Goal: Task Accomplishment & Management: Manage account settings

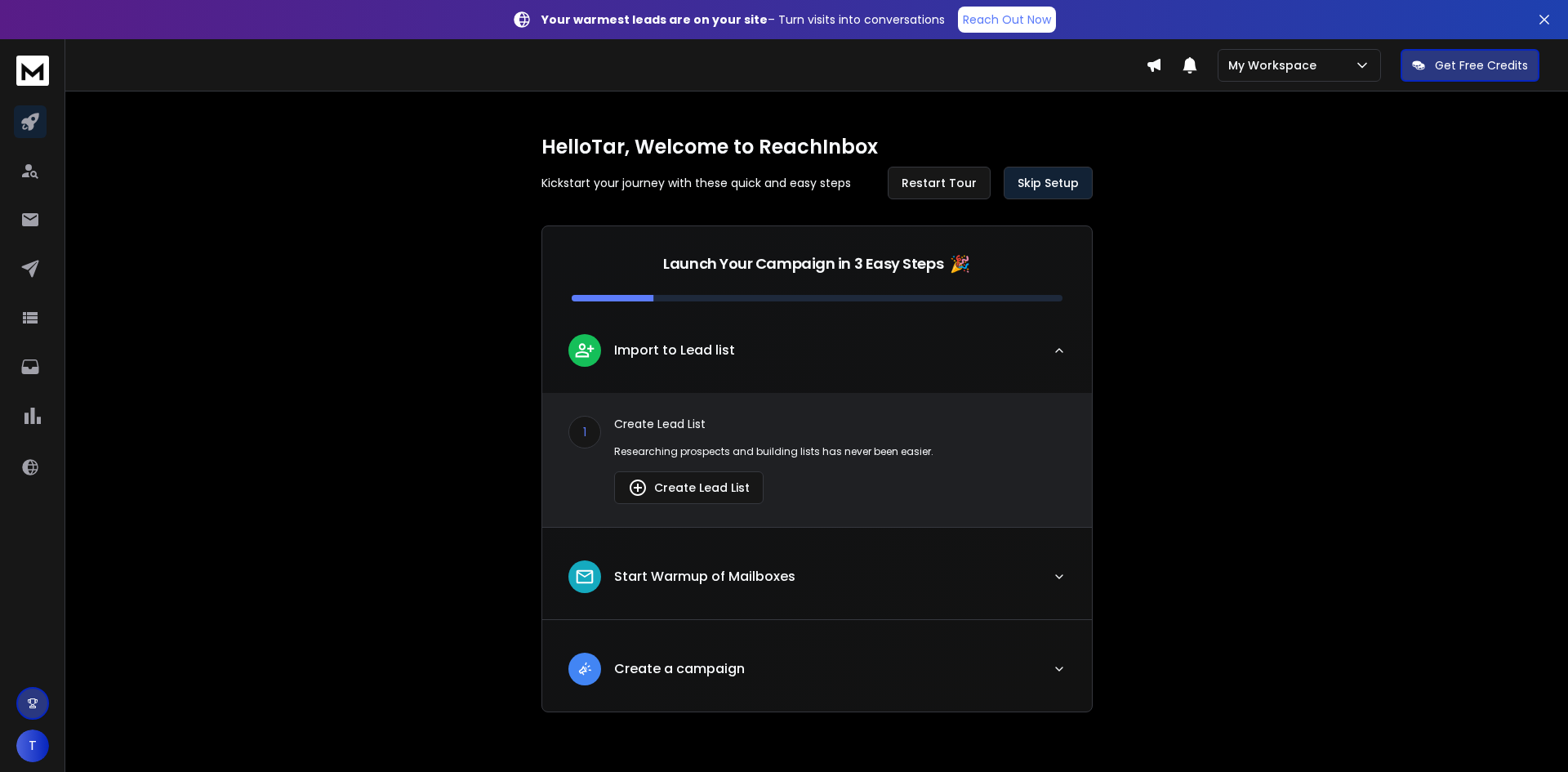
click at [1052, 191] on span "Skip Setup" at bounding box center [1048, 182] width 62 height 16
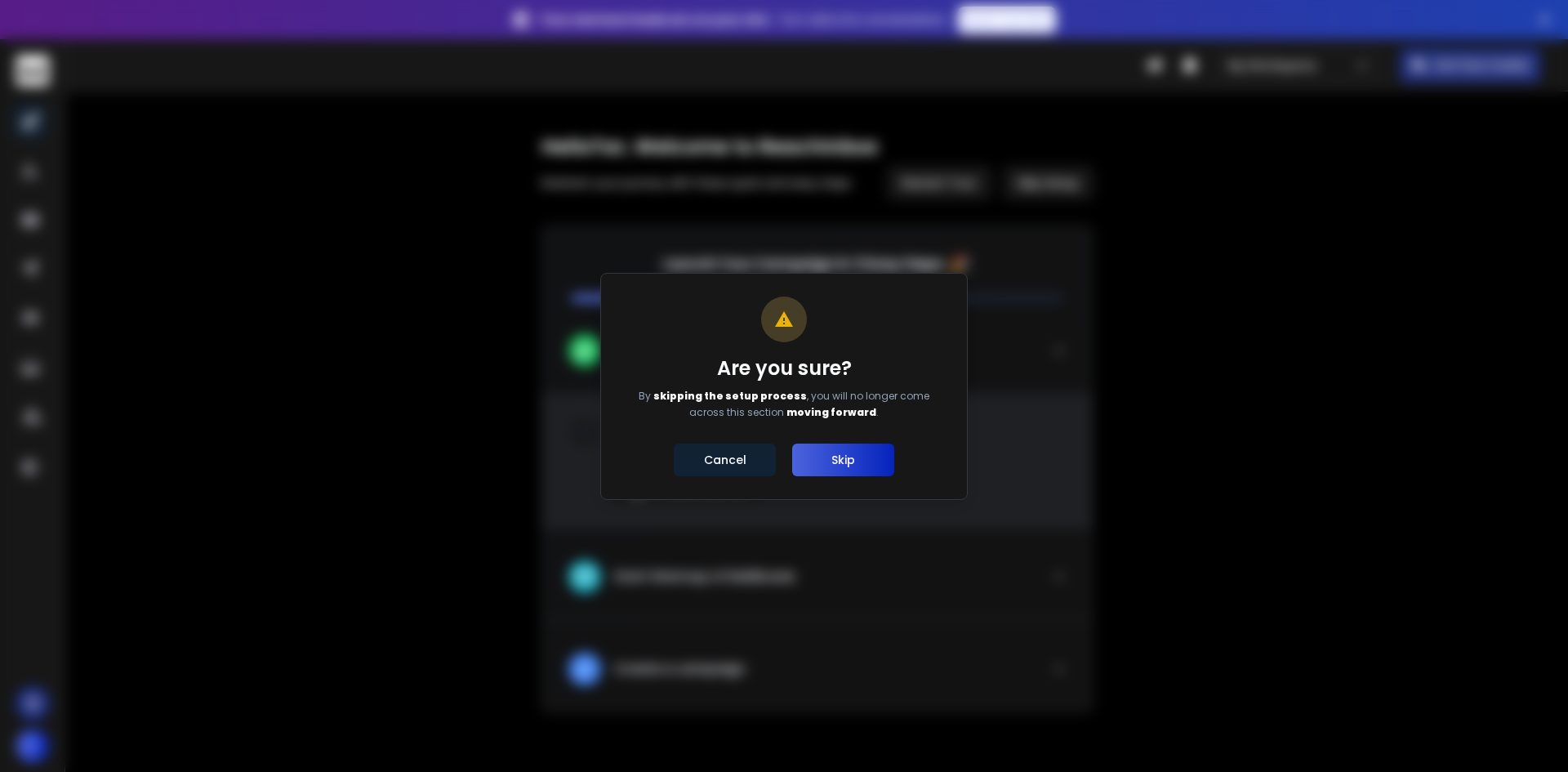
click at [855, 460] on button "Skip" at bounding box center [843, 460] width 102 height 32
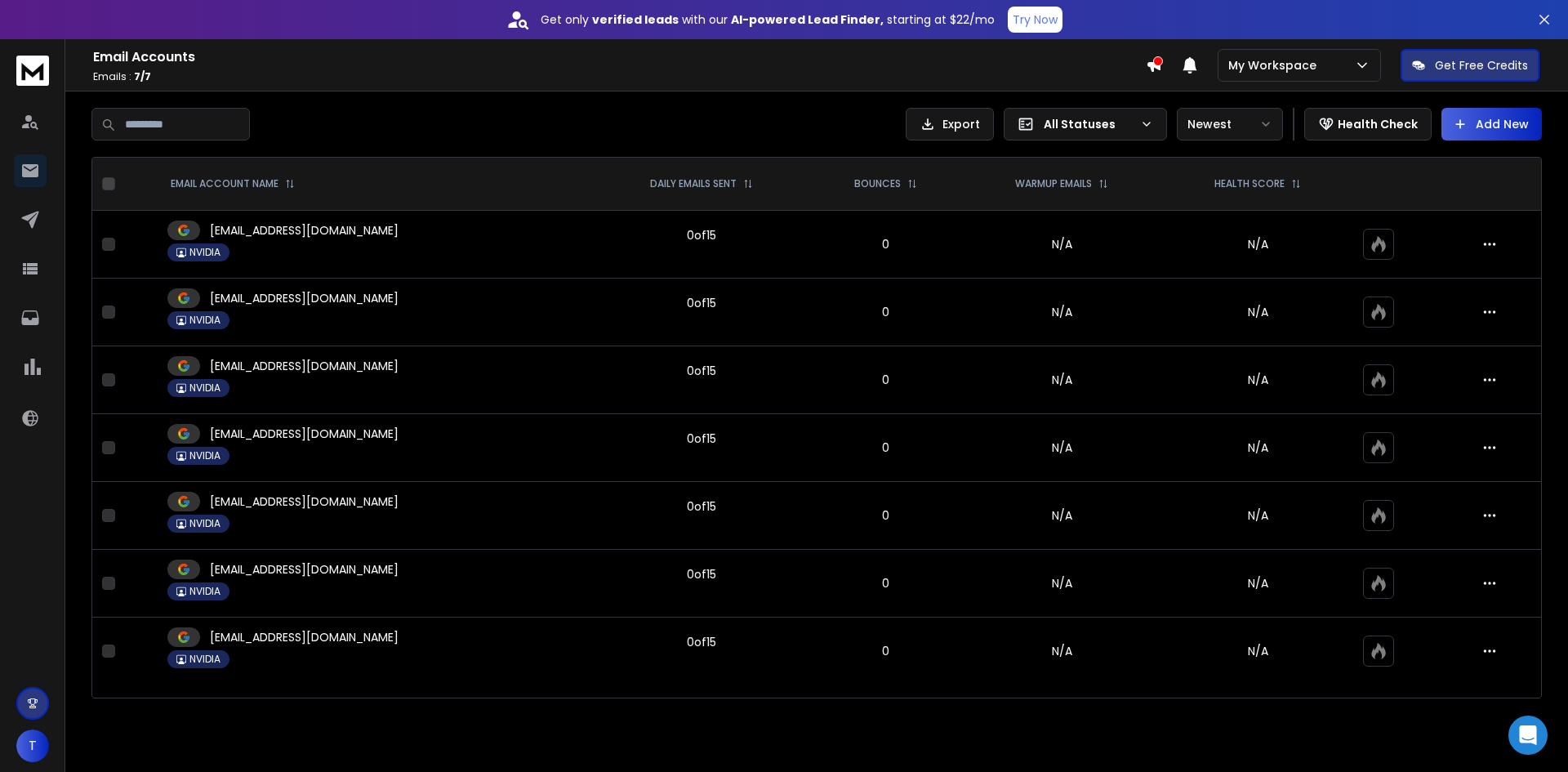
click at [577, 132] on div at bounding box center [493, 124] width 804 height 32
click at [1274, 61] on p "My Workspace" at bounding box center [1275, 64] width 95 height 16
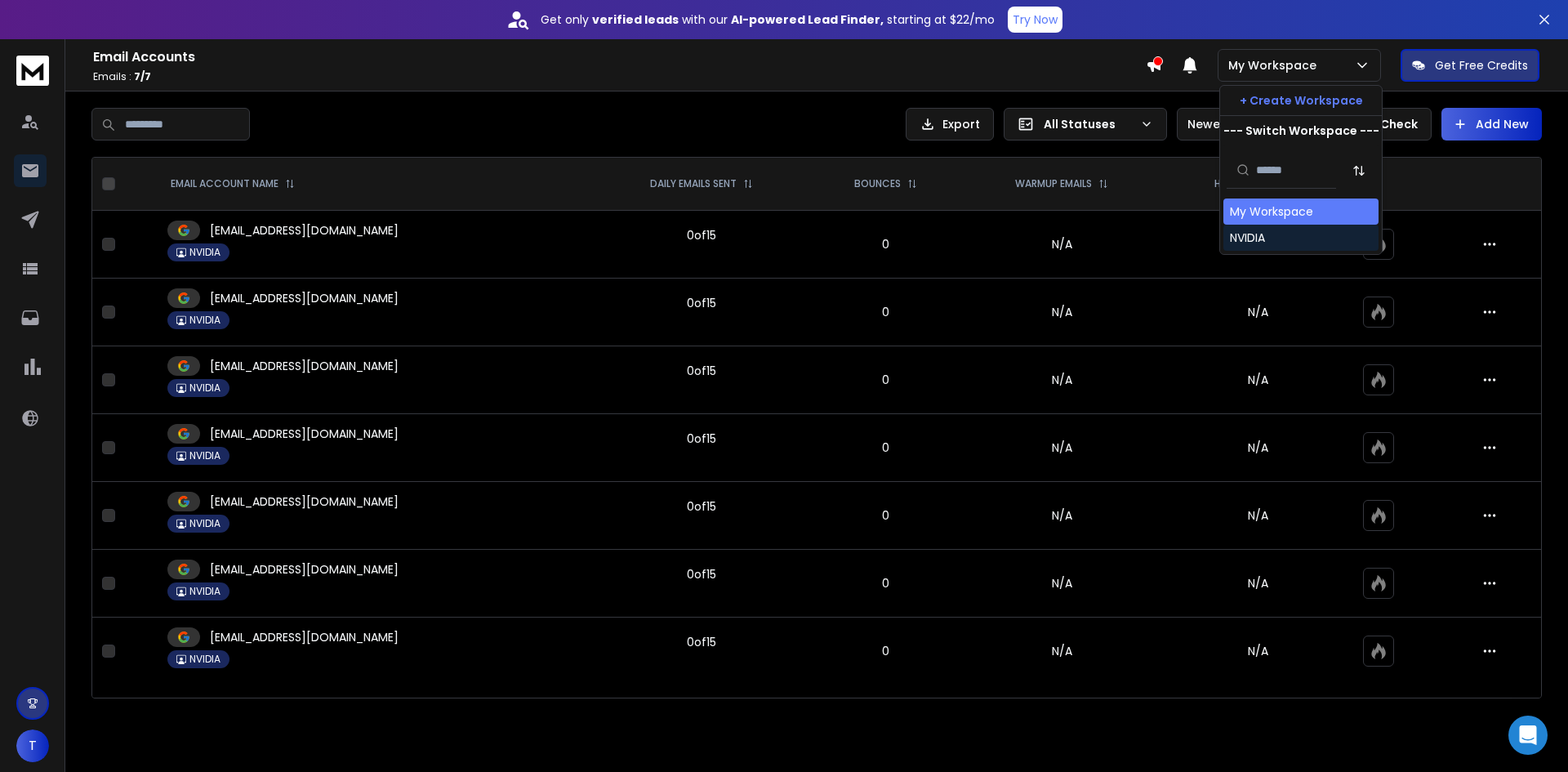
click at [1265, 231] on div "NVIDIA" at bounding box center [1247, 237] width 35 height 16
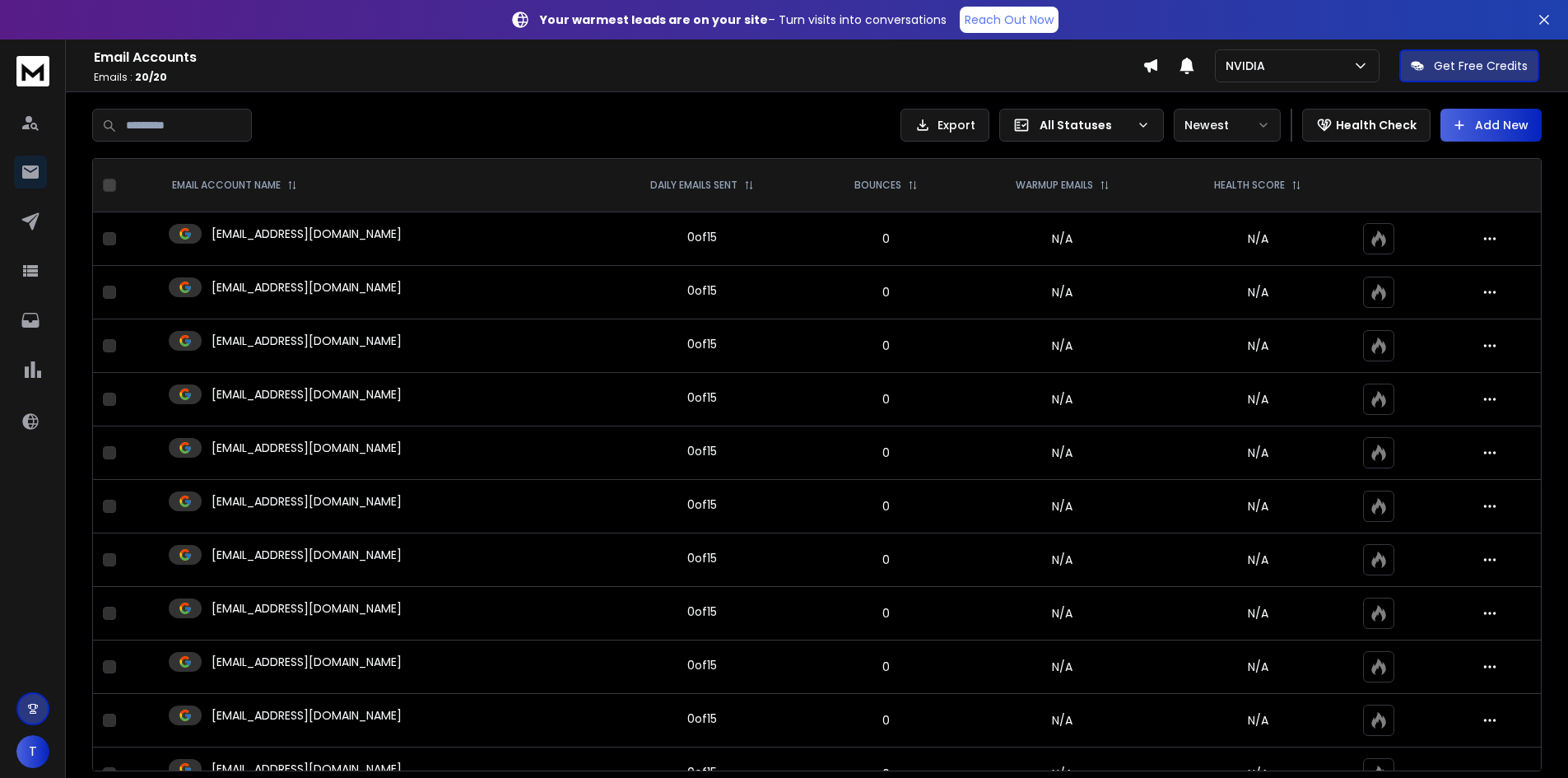
scroll to position [525, 0]
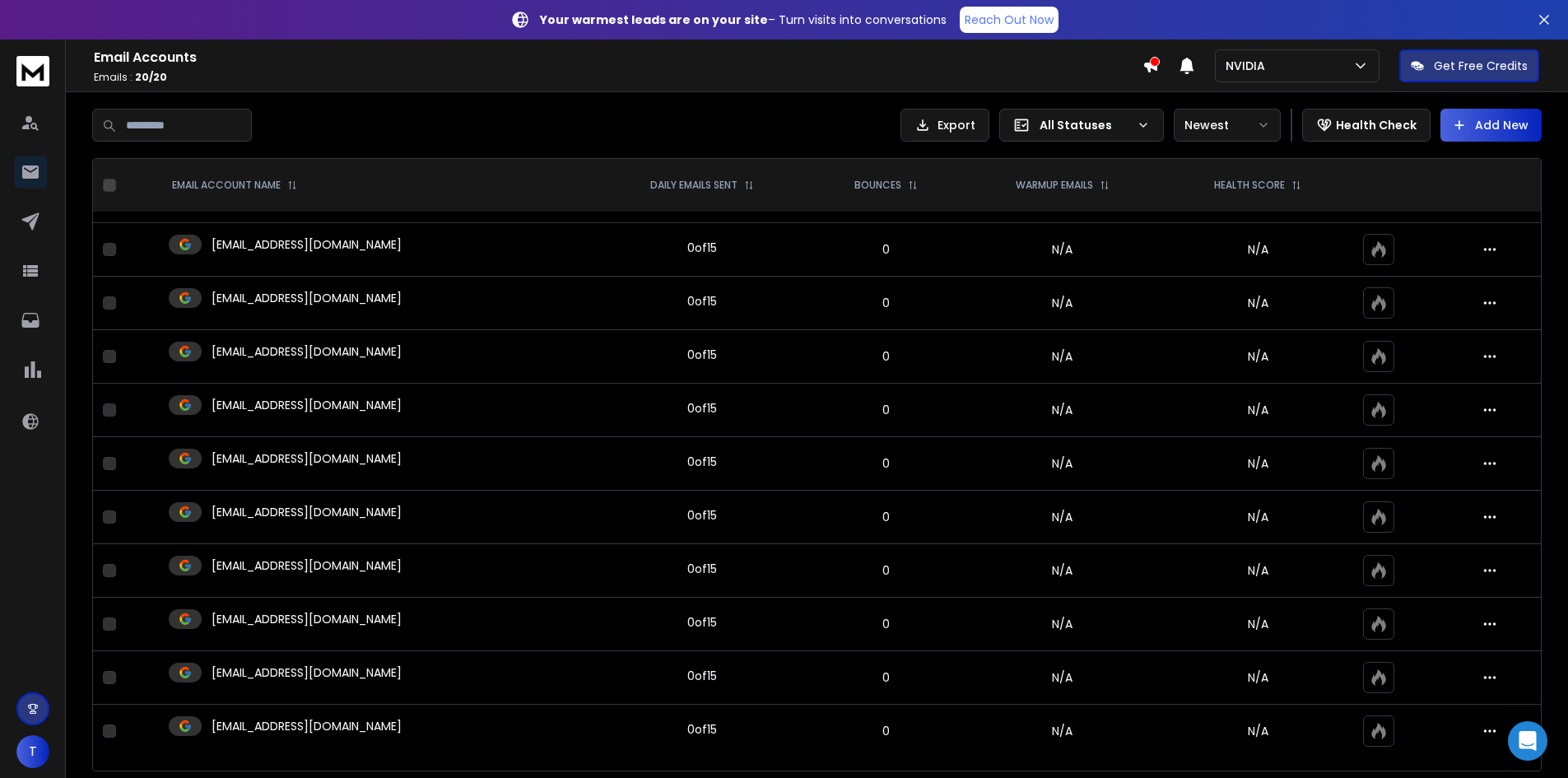
click at [469, 106] on div "Export All Statuses Newest Health Check Add New EMAIL ACCOUNT NAME DAILY EMAILS…" at bounding box center [817, 440] width 1502 height 696
